Goal: Communication & Community: Connect with others

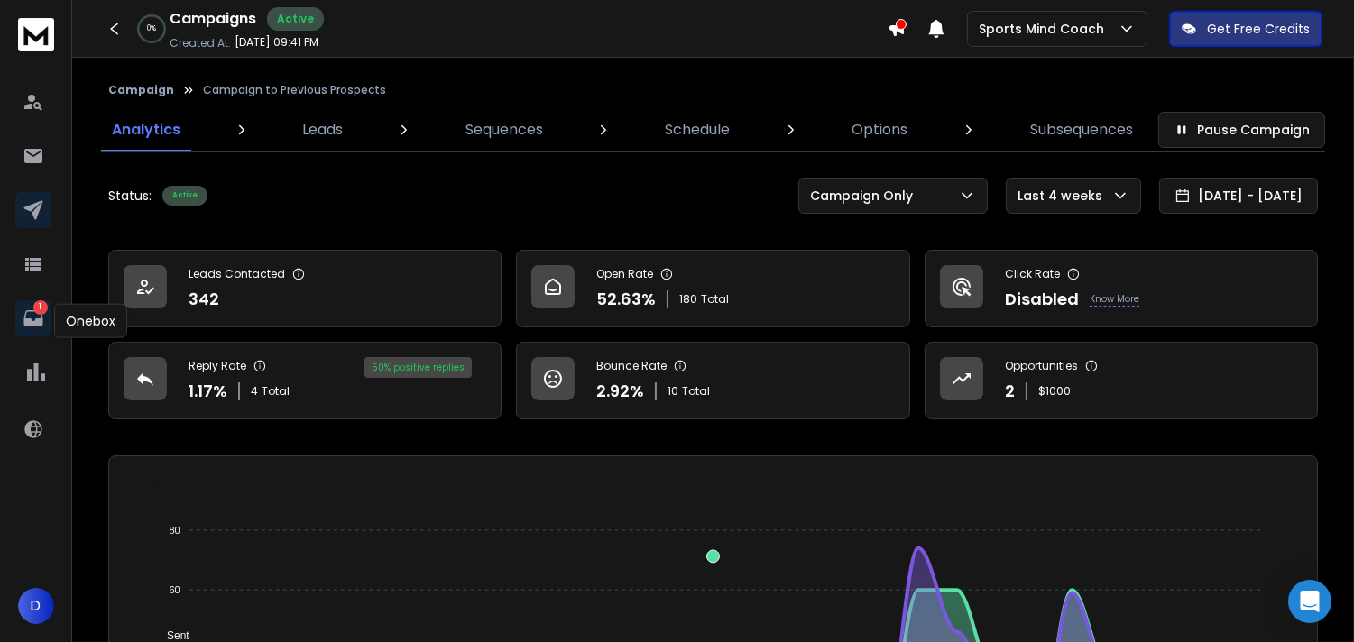
click at [19, 323] on link "1" at bounding box center [33, 318] width 36 height 36
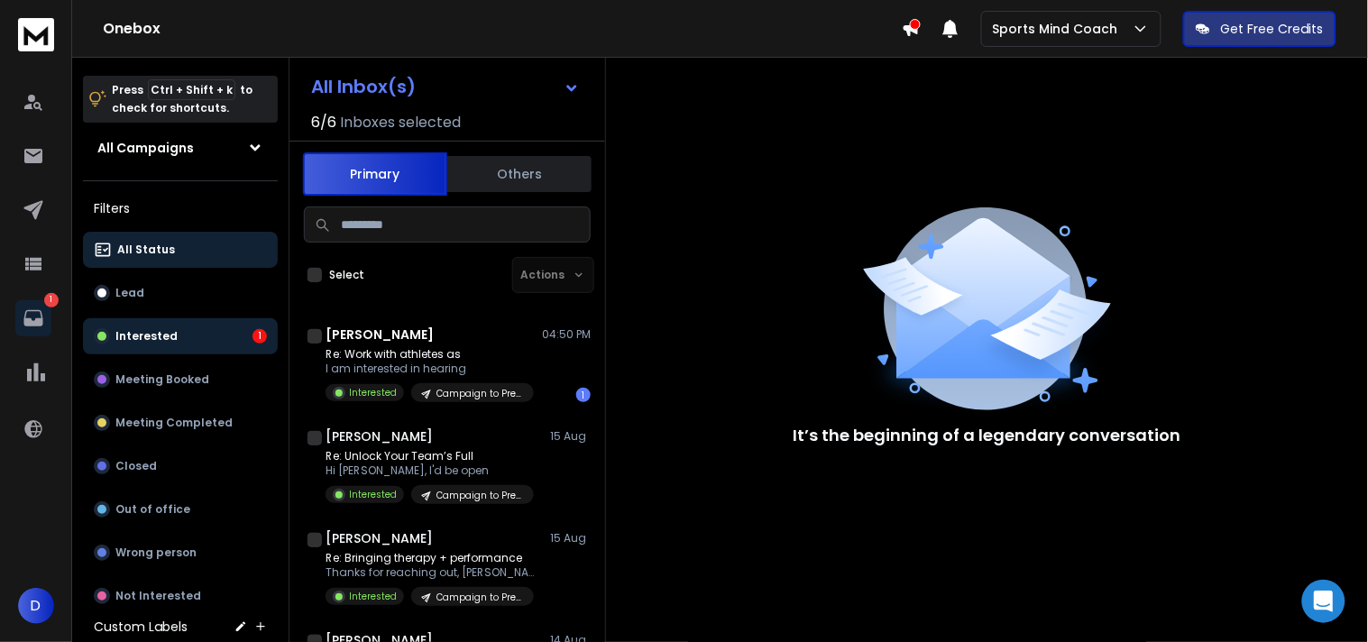
click at [143, 320] on button "Interested 1" at bounding box center [180, 336] width 195 height 36
click at [828, 201] on div "It’s the beginning of a legendary conversation" at bounding box center [987, 331] width 762 height 546
click at [190, 320] on button "Interested 1" at bounding box center [180, 336] width 195 height 36
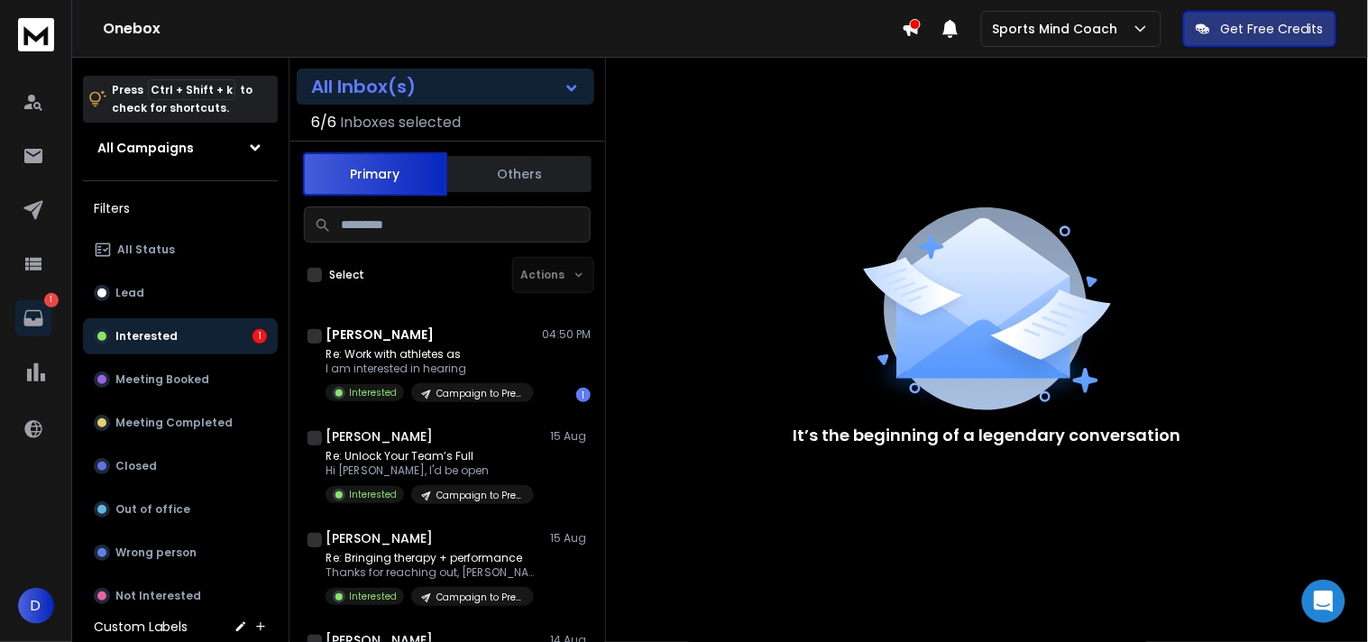
click at [581, 78] on button "All Inbox(s)" at bounding box center [446, 87] width 298 height 36
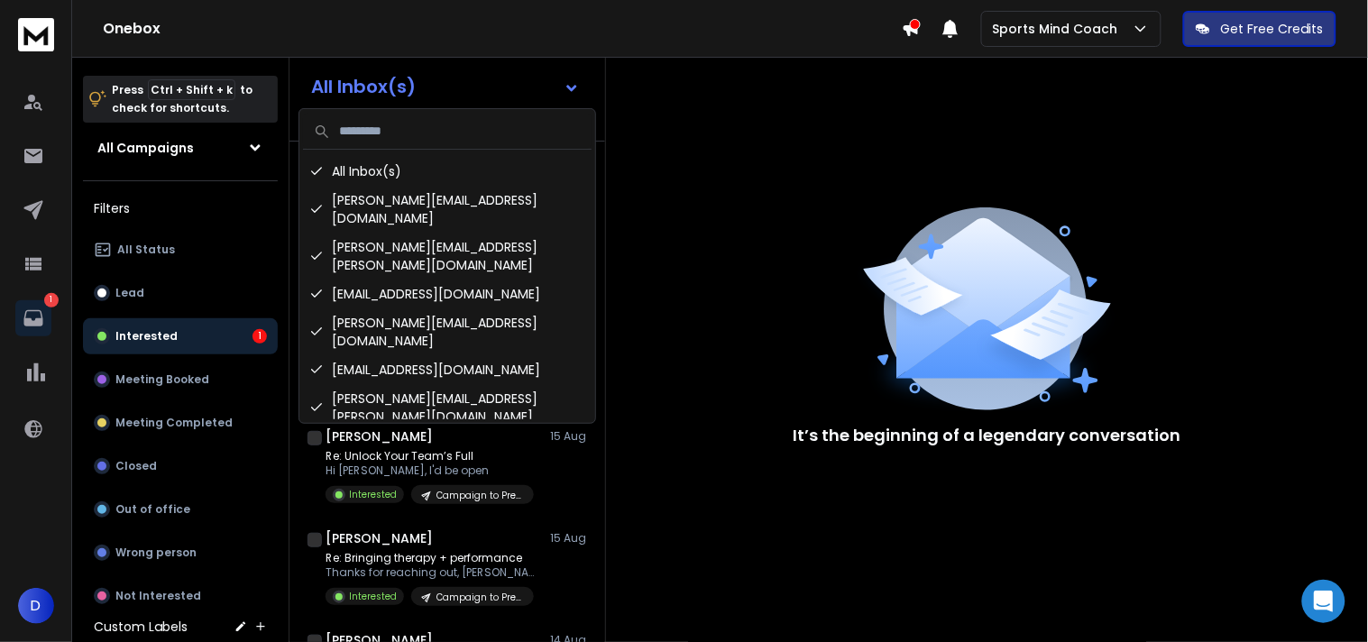
click at [659, 105] on div "It’s the beginning of a legendary conversation" at bounding box center [987, 331] width 762 height 546
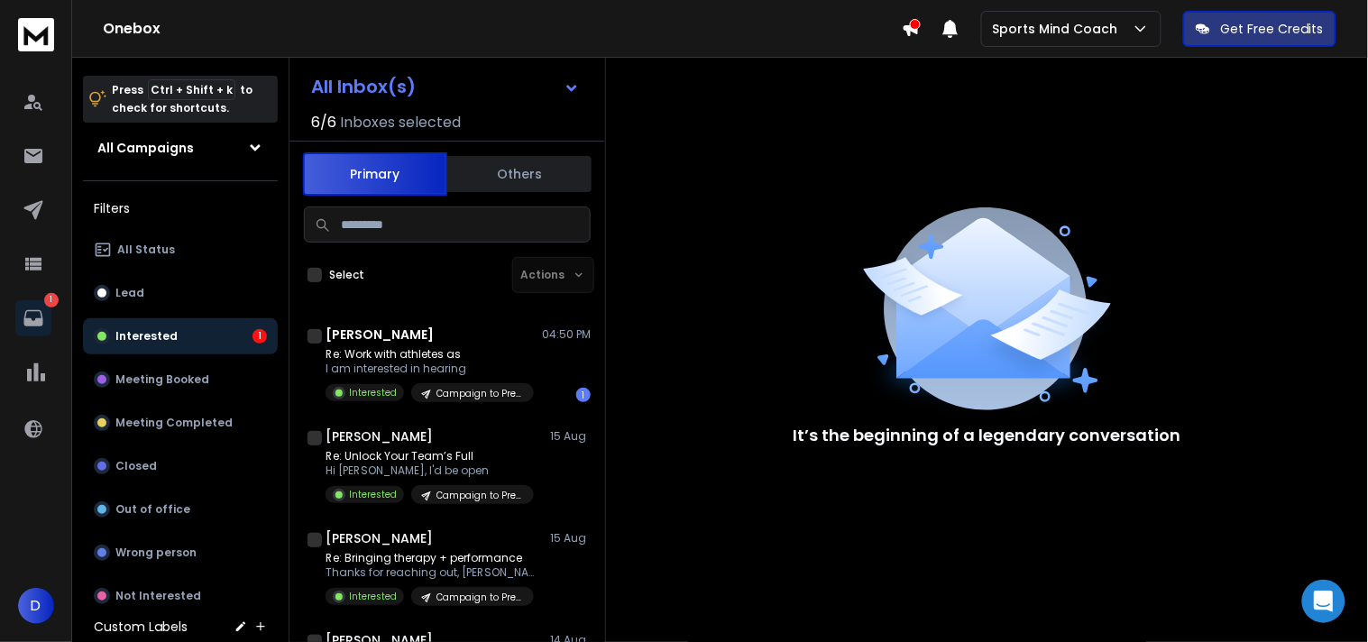
click at [834, 318] on div "It’s the beginning of a legendary conversation" at bounding box center [987, 331] width 762 height 546
click at [925, 443] on p "It’s the beginning of a legendary conversation" at bounding box center [988, 435] width 388 height 25
